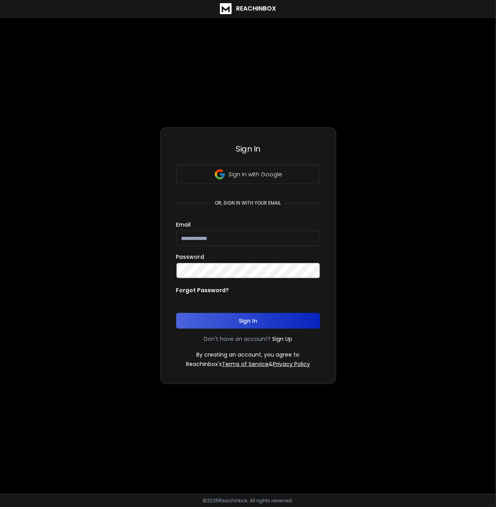
type input "**********"
click at [244, 322] on button "Sign In" at bounding box center [248, 321] width 144 height 16
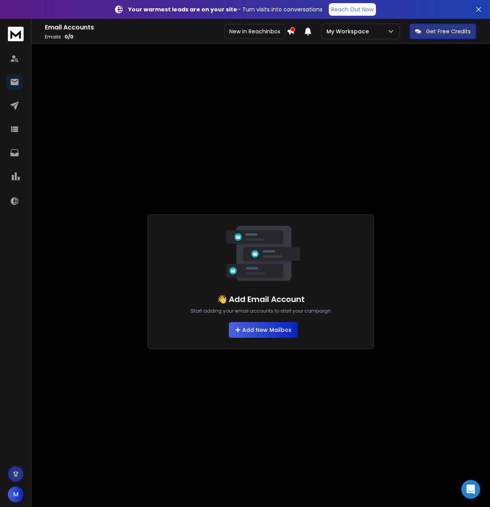
click at [292, 33] on icon at bounding box center [290, 32] width 8 height 8
